Goal: Information Seeking & Learning: Learn about a topic

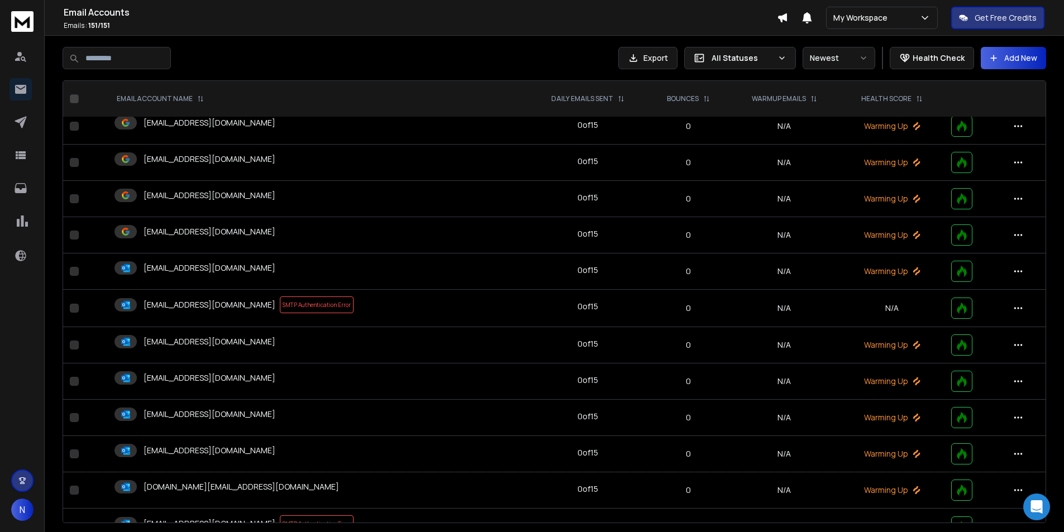
scroll to position [2991, 0]
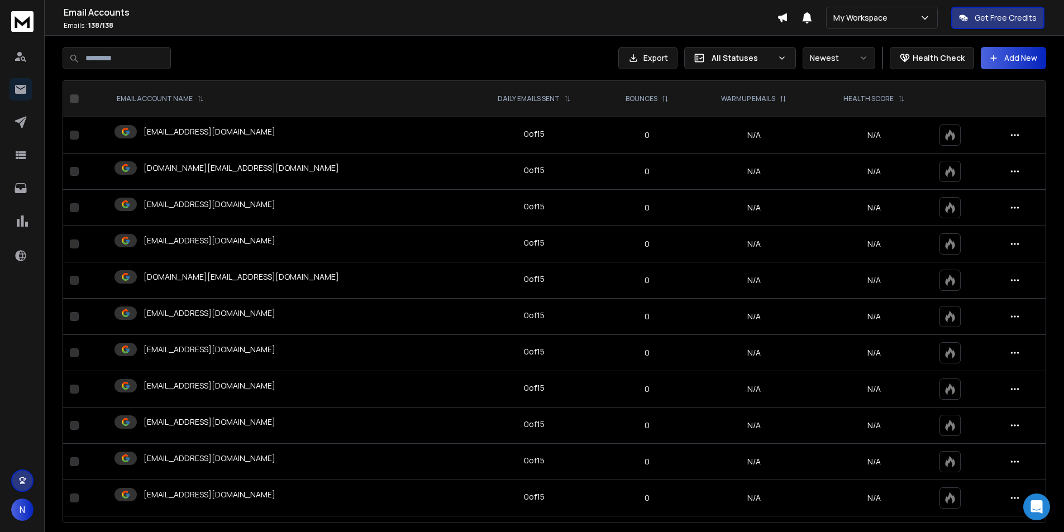
click at [407, 137] on div "[EMAIL_ADDRESS][DOMAIN_NAME]" at bounding box center [287, 131] width 346 height 13
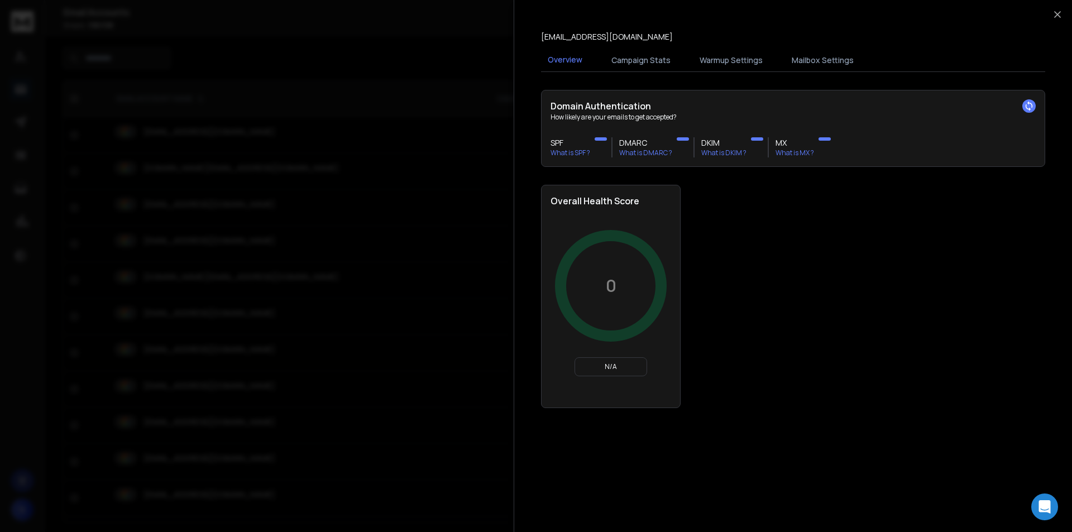
click at [485, 294] on div at bounding box center [536, 266] width 1072 height 532
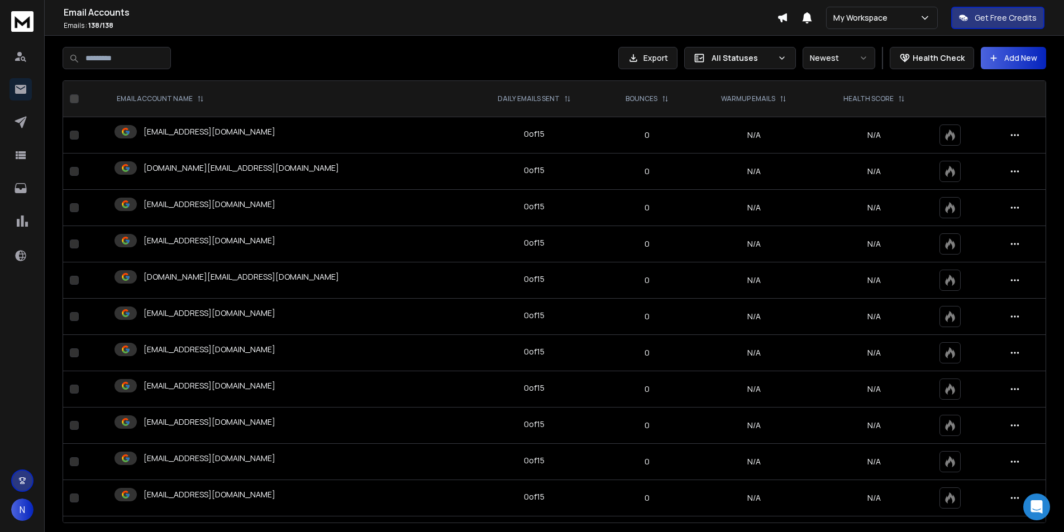
click at [779, 132] on td "N/A" at bounding box center [753, 135] width 123 height 36
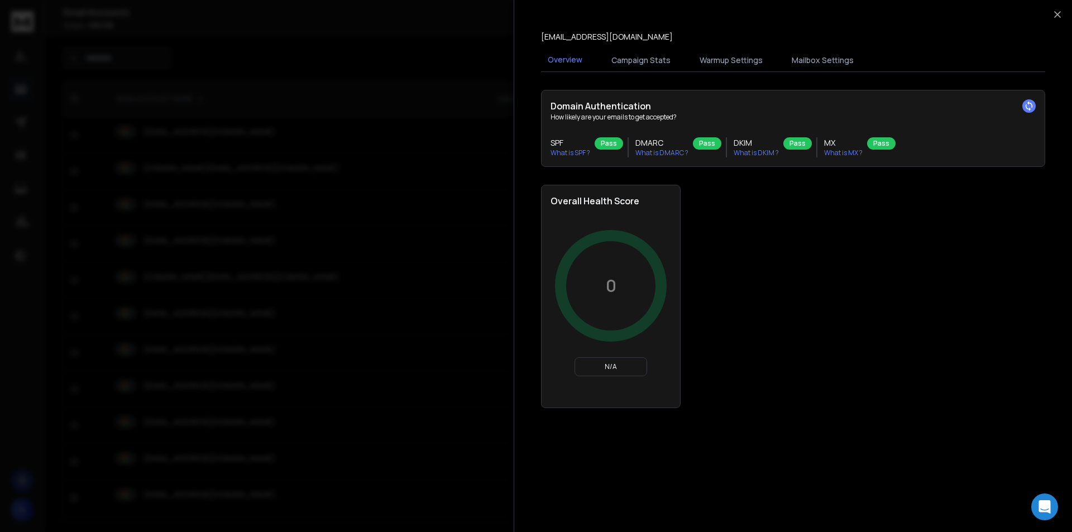
click at [616, 53] on button "Campaign Stats" at bounding box center [641, 60] width 73 height 25
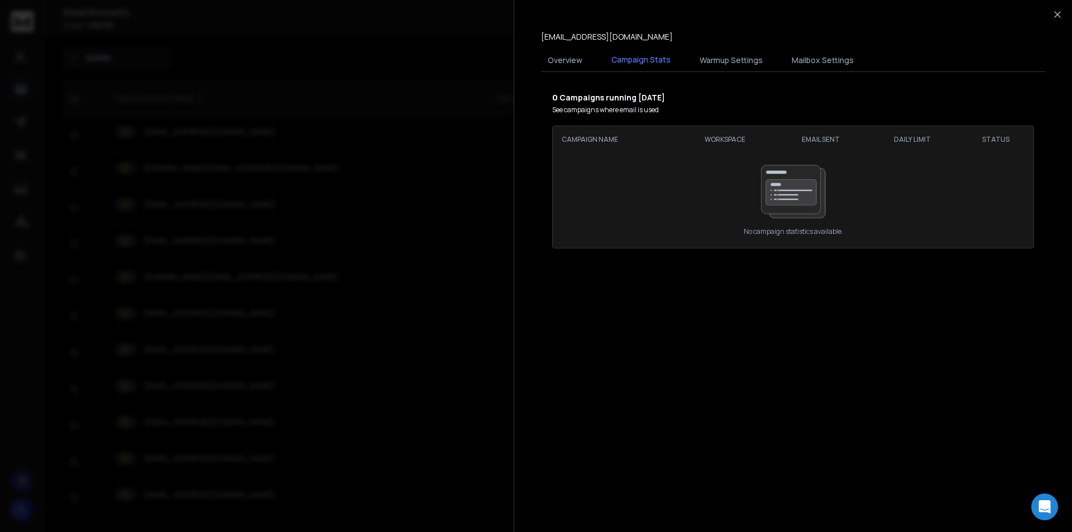
click at [573, 61] on button "Overview" at bounding box center [565, 60] width 48 height 25
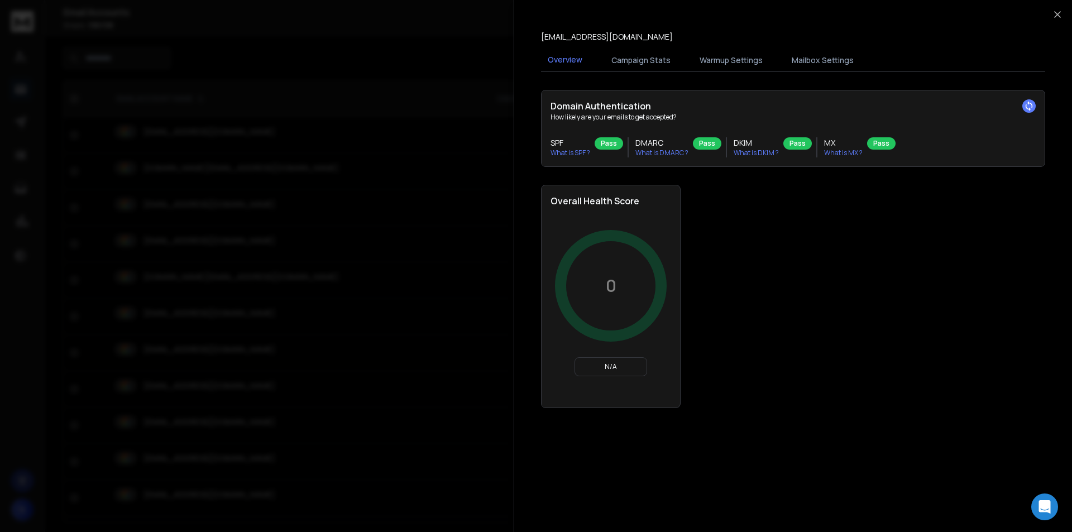
click at [719, 61] on button "Warmup Settings" at bounding box center [731, 60] width 77 height 25
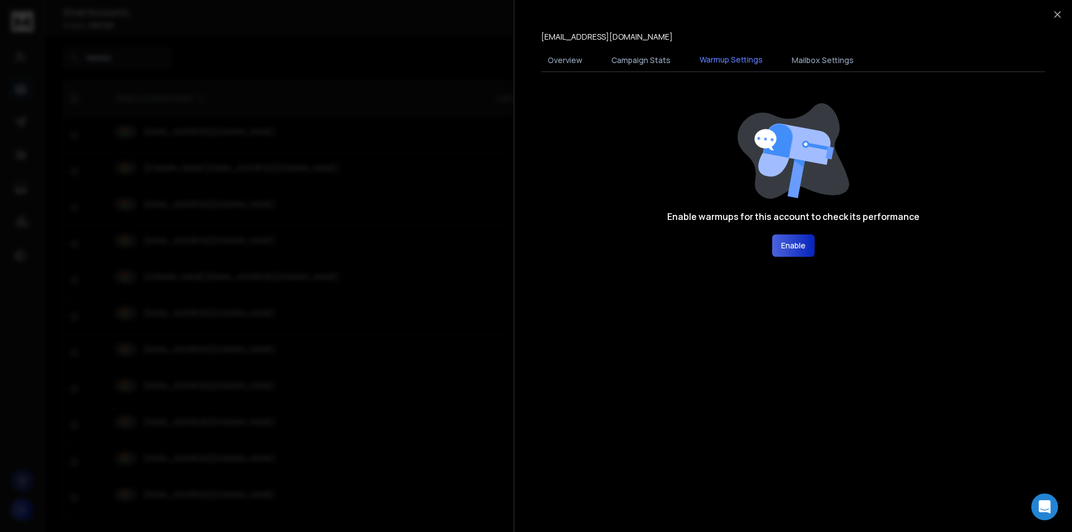
click at [637, 54] on button "Campaign Stats" at bounding box center [641, 60] width 73 height 25
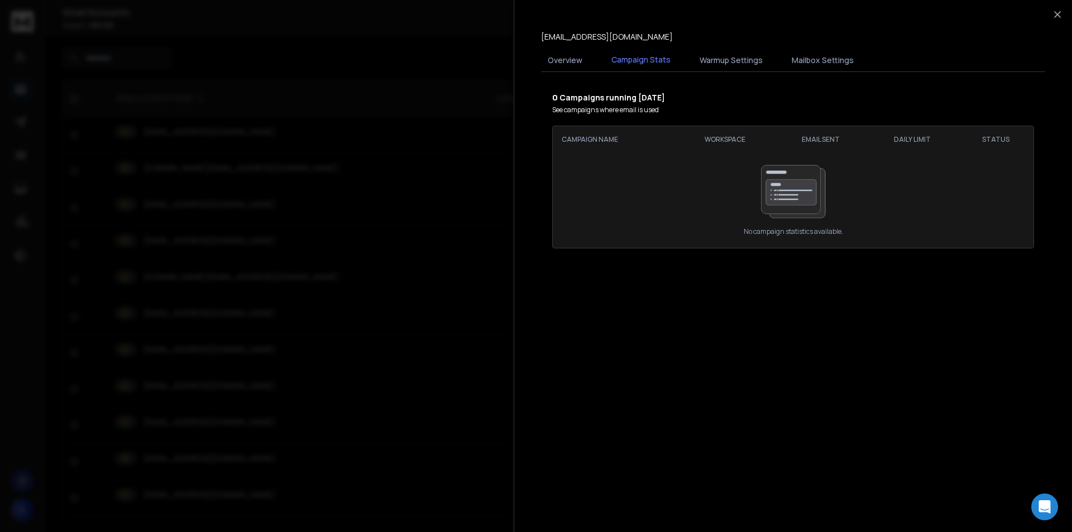
click at [569, 55] on button "Overview" at bounding box center [565, 60] width 48 height 25
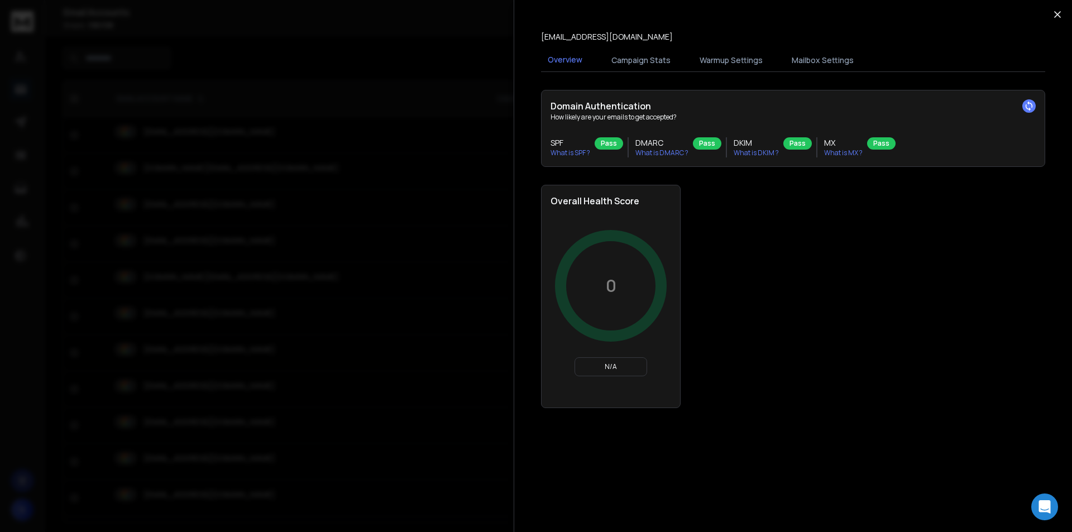
click at [1052, 12] on icon "button" at bounding box center [1057, 14] width 11 height 11
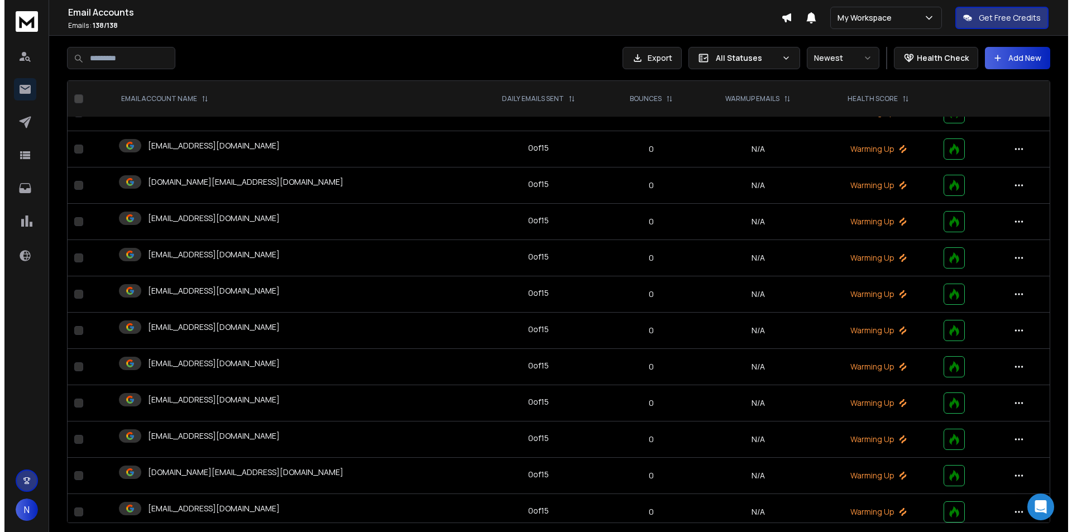
scroll to position [2625, 0]
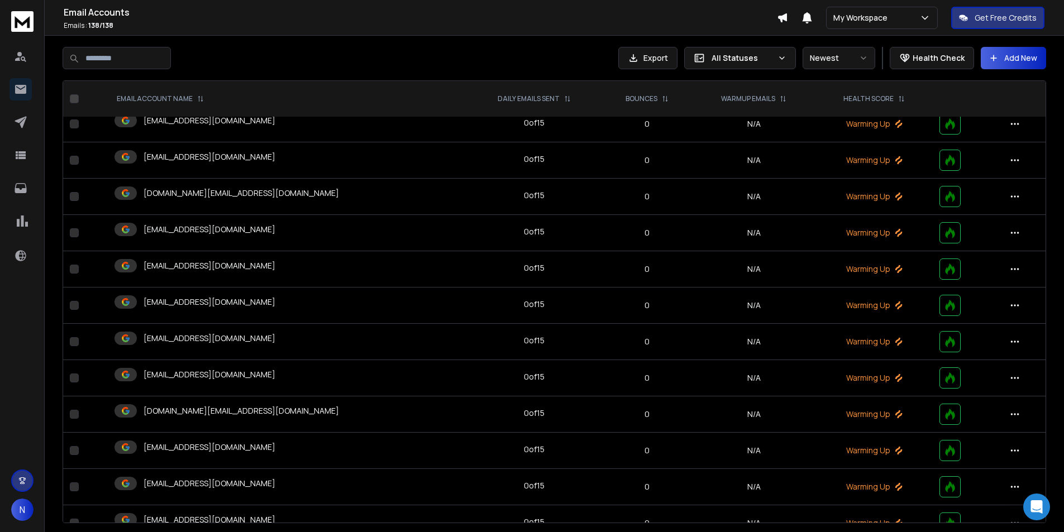
click at [445, 350] on td "[EMAIL_ADDRESS][DOMAIN_NAME]" at bounding box center [287, 342] width 359 height 36
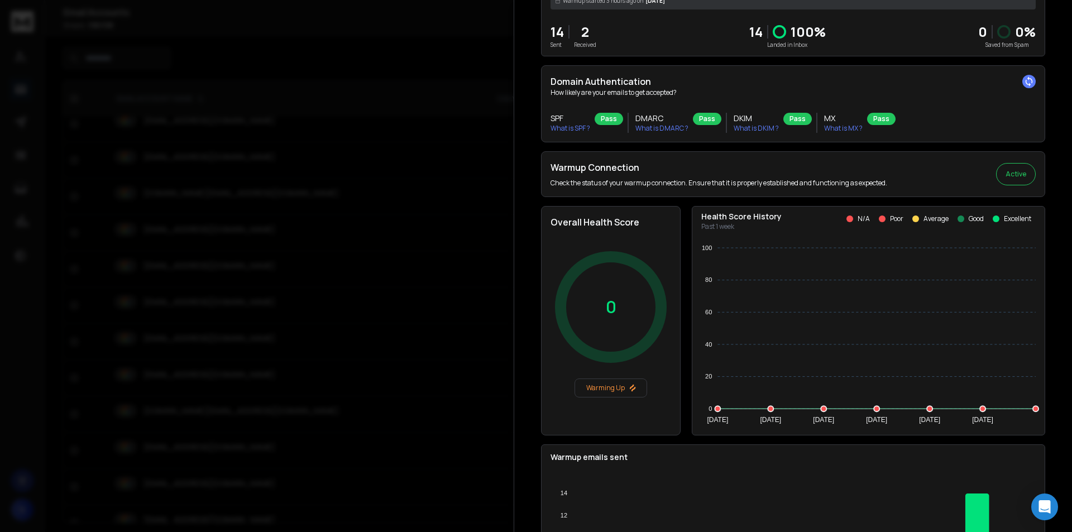
scroll to position [0, 0]
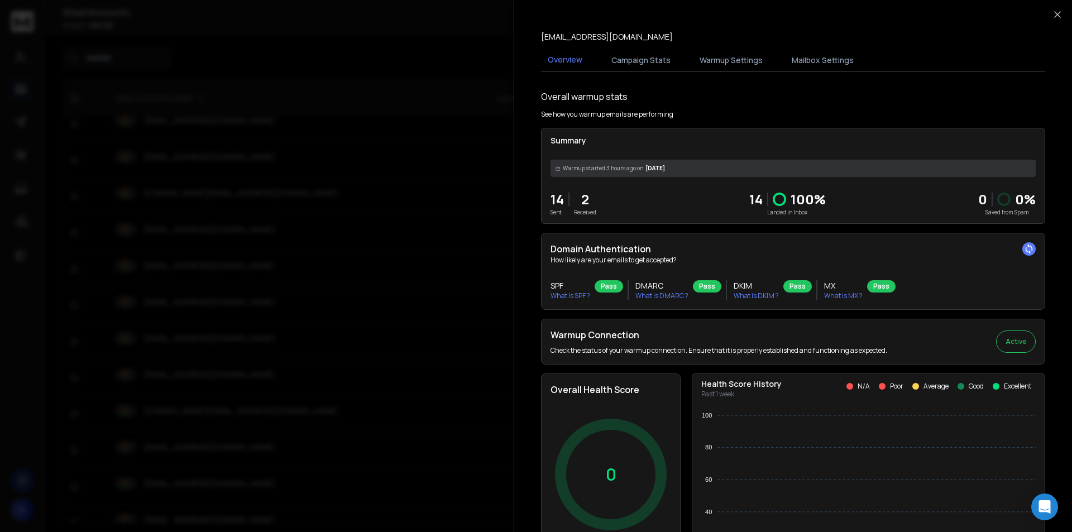
drag, startPoint x: 1010, startPoint y: 199, endPoint x: 995, endPoint y: 194, distance: 16.4
click at [998, 194] on div "0 %" at bounding box center [1017, 199] width 39 height 18
click at [580, 214] on p "Received" at bounding box center [585, 212] width 22 height 8
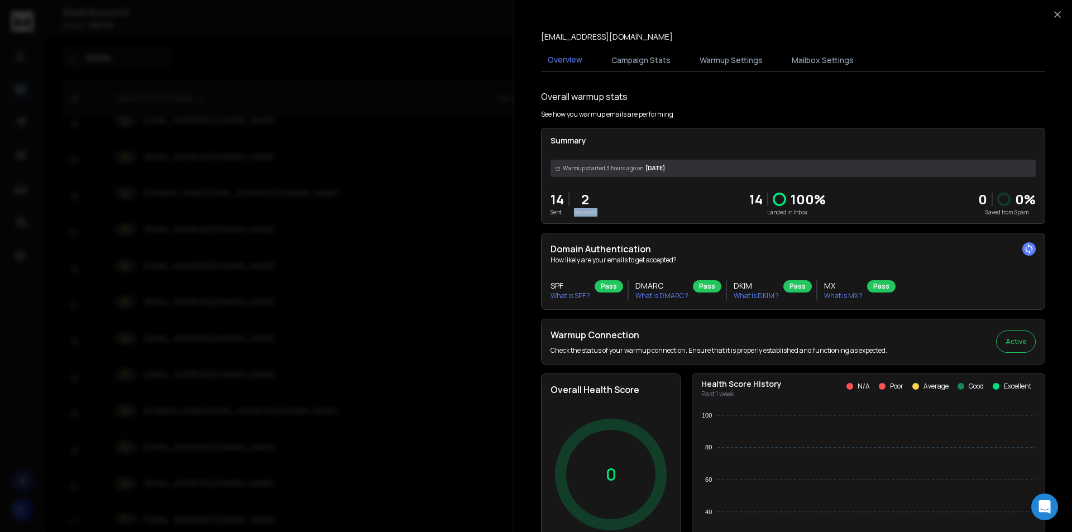
copy p "Received"
click at [599, 237] on div "Domain Authentication How likely are your emails to get accepted? SPF What is S…" at bounding box center [793, 271] width 504 height 77
drag, startPoint x: 986, startPoint y: 213, endPoint x: 1026, endPoint y: 211, distance: 39.7
click at [1026, 211] on p "Saved from Spam" at bounding box center [1008, 212] width 58 height 8
click at [661, 115] on p "See how you warmup emails are performing" at bounding box center [607, 114] width 132 height 9
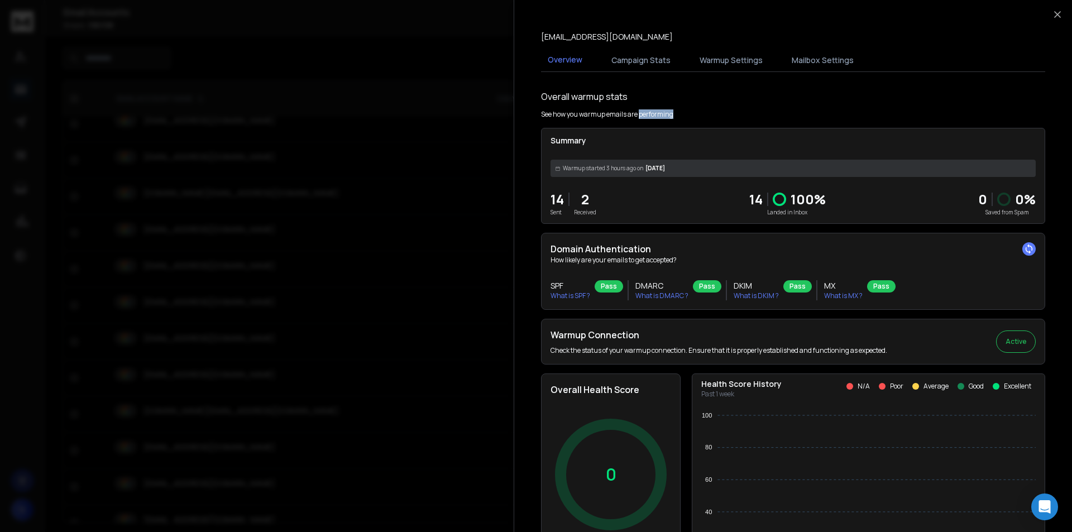
click at [661, 115] on p "See how you warmup emails are performing" at bounding box center [607, 114] width 132 height 9
click at [602, 256] on p "How likely are your emails to get accepted?" at bounding box center [793, 260] width 485 height 9
click at [599, 252] on div "Domain Authentication How likely are your emails to get accepted? SPF What is S…" at bounding box center [793, 271] width 485 height 58
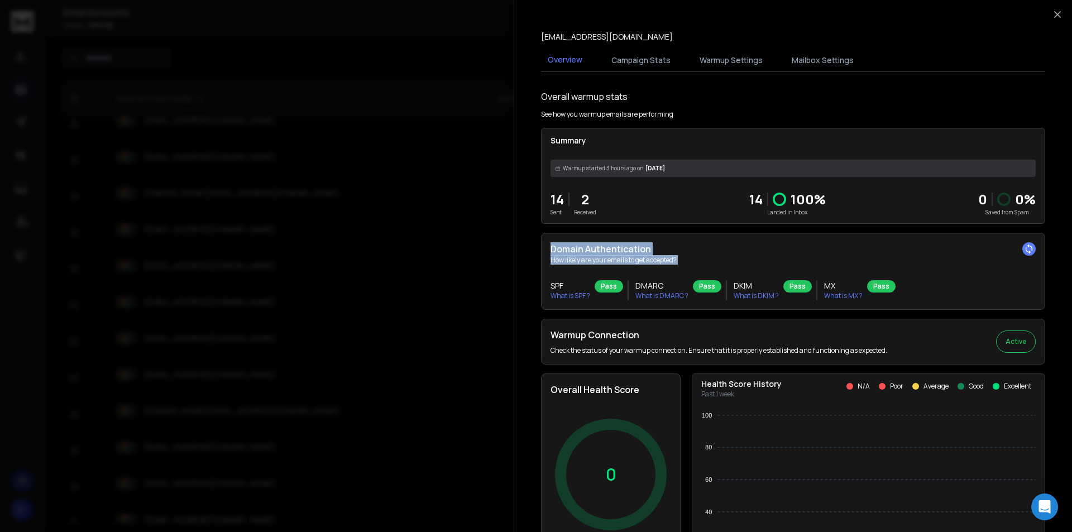
click at [599, 247] on h2 "Domain Authentication" at bounding box center [793, 248] width 485 height 13
click at [1053, 15] on icon "button" at bounding box center [1057, 14] width 11 height 11
